Goal: Navigation & Orientation: Find specific page/section

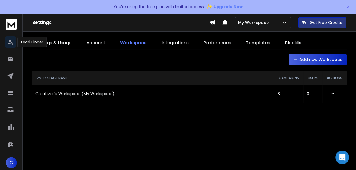
click at [13, 44] on icon at bounding box center [10, 42] width 7 height 7
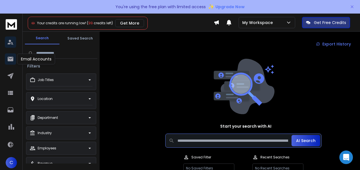
click at [11, 59] on icon at bounding box center [10, 59] width 7 height 7
